Goal: Task Accomplishment & Management: Use online tool/utility

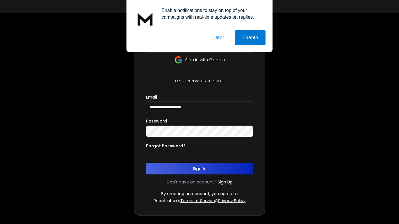
type input "**********"
click at [200, 169] on button "Sign In" at bounding box center [199, 169] width 107 height 12
